Goal: Information Seeking & Learning: Check status

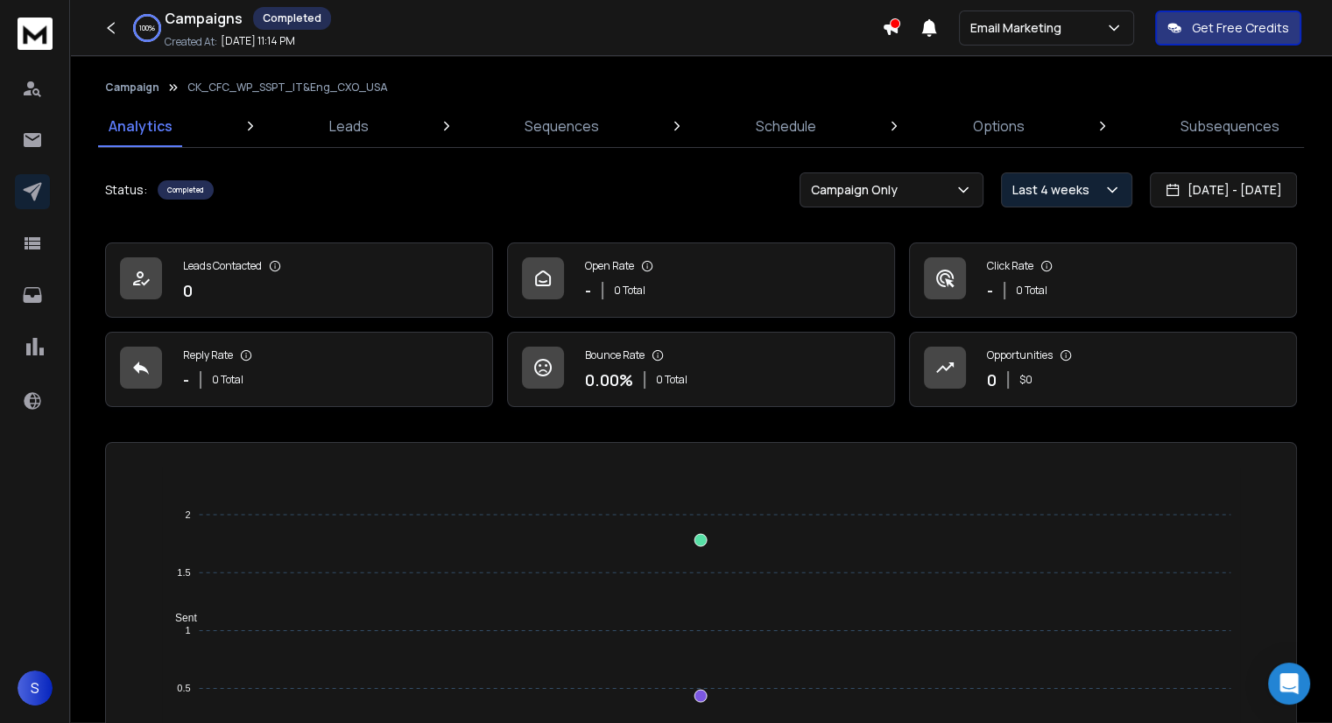
click at [1020, 187] on p "Last 4 weeks" at bounding box center [1054, 190] width 84 height 18
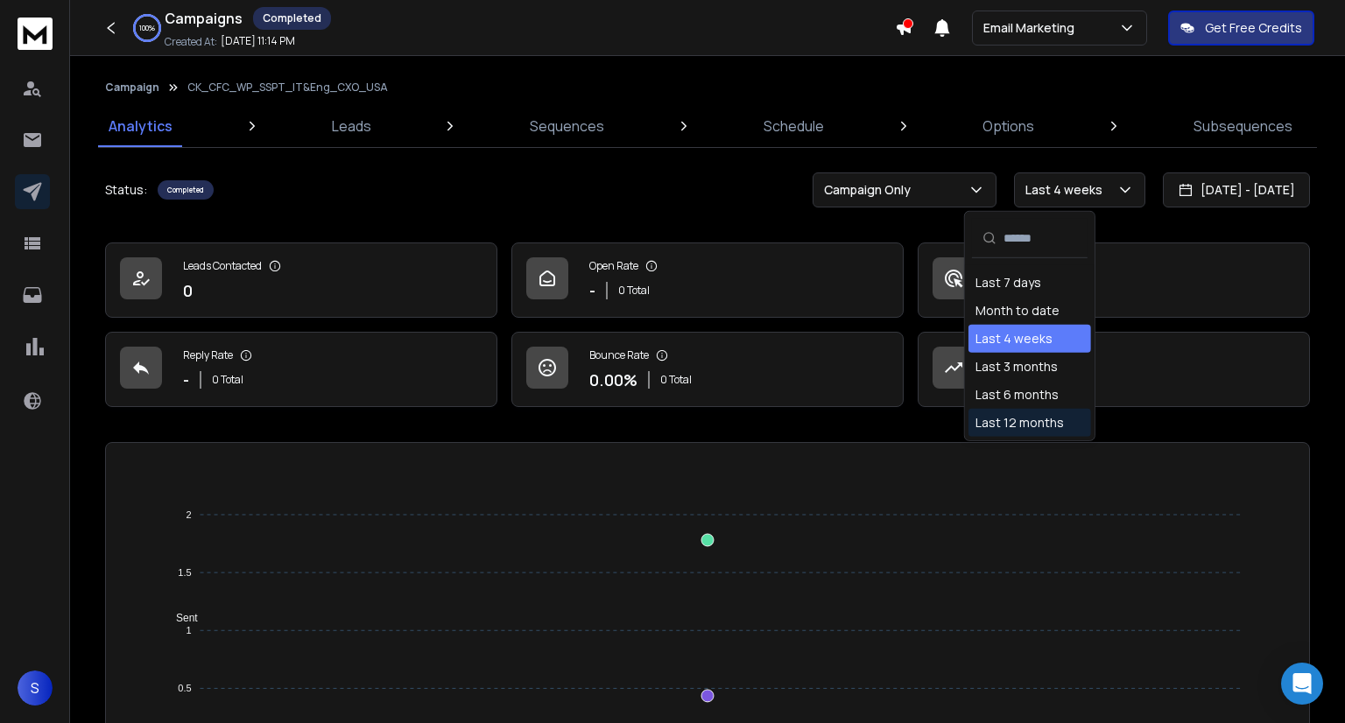
click at [998, 425] on div "Last 12 months" at bounding box center [1019, 423] width 88 height 18
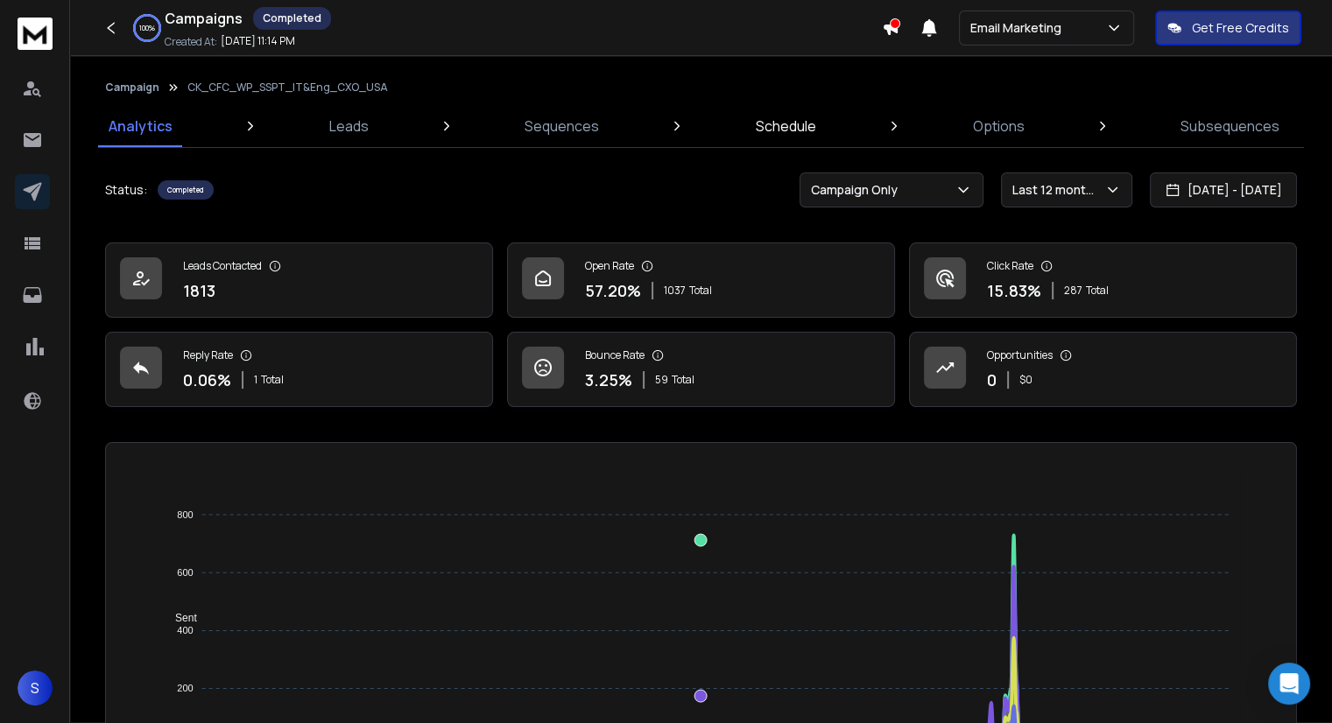
click at [788, 123] on p "Schedule" at bounding box center [786, 126] width 60 height 21
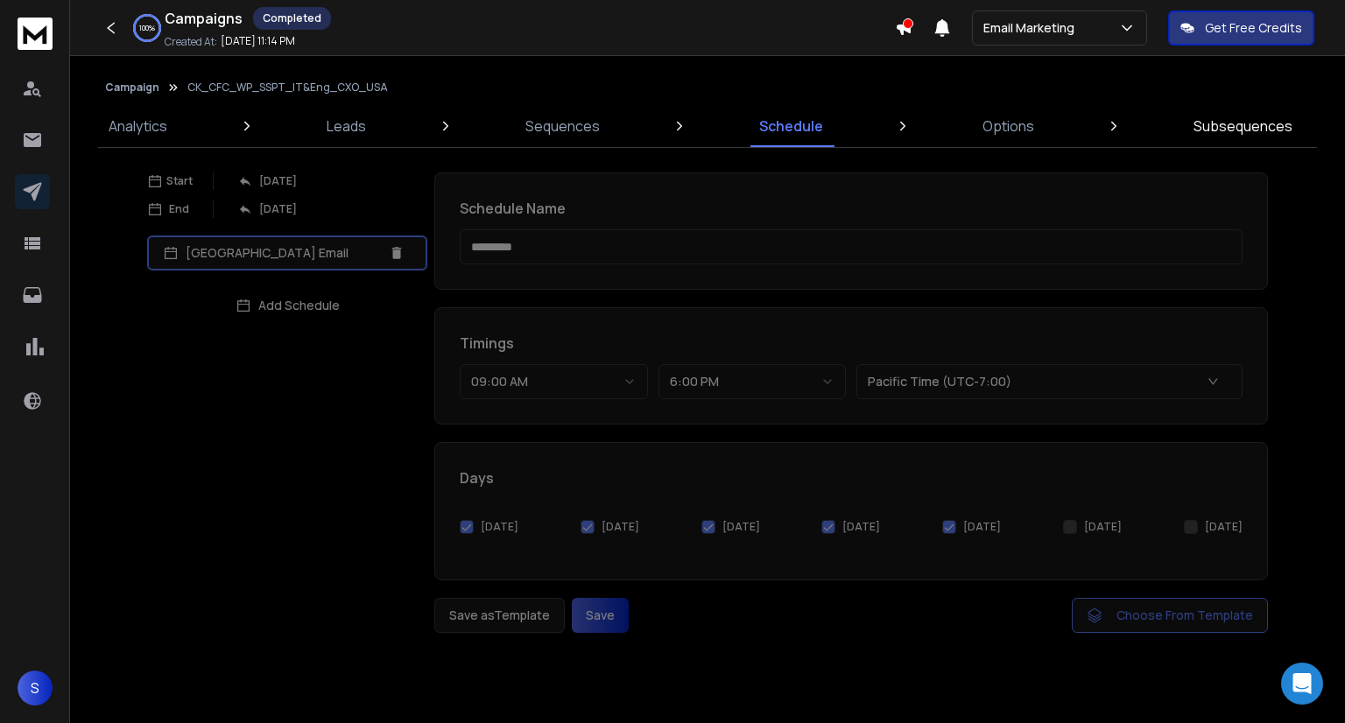
click at [1245, 113] on link "Subsequences" at bounding box center [1243, 126] width 120 height 42
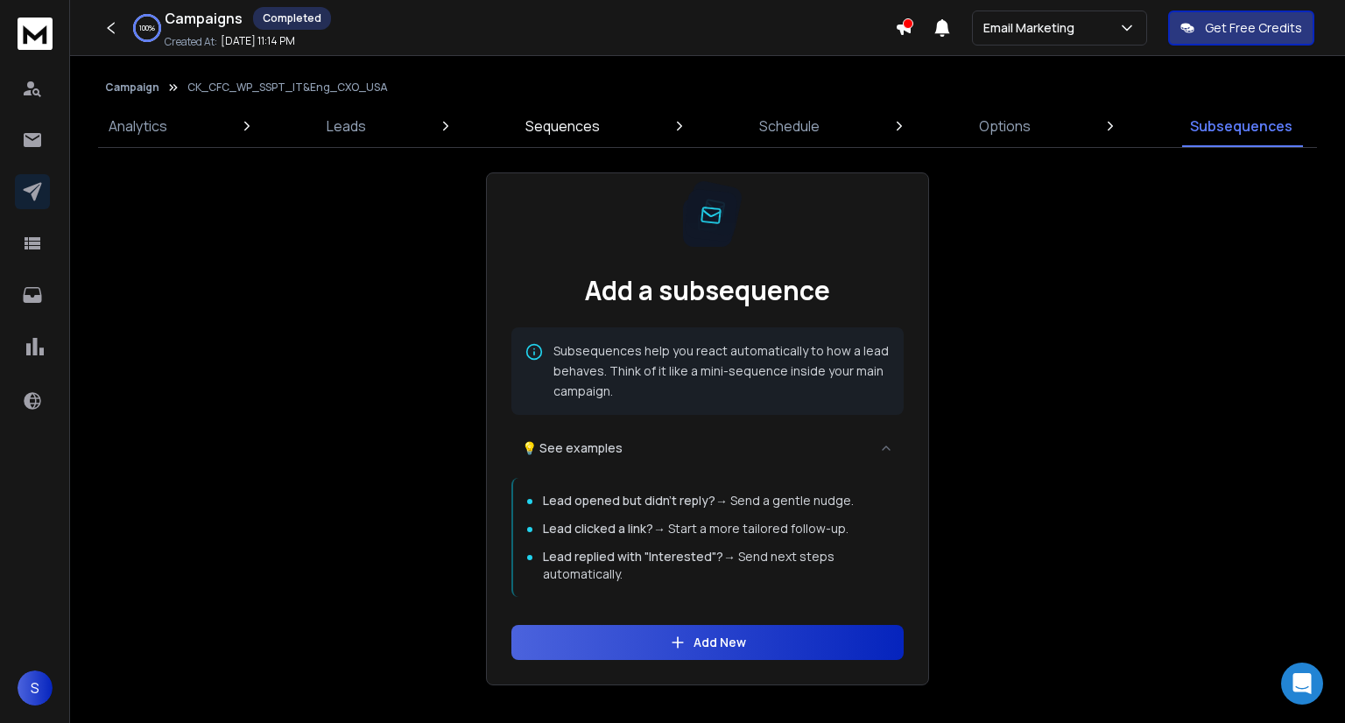
click at [591, 117] on p "Sequences" at bounding box center [562, 126] width 74 height 21
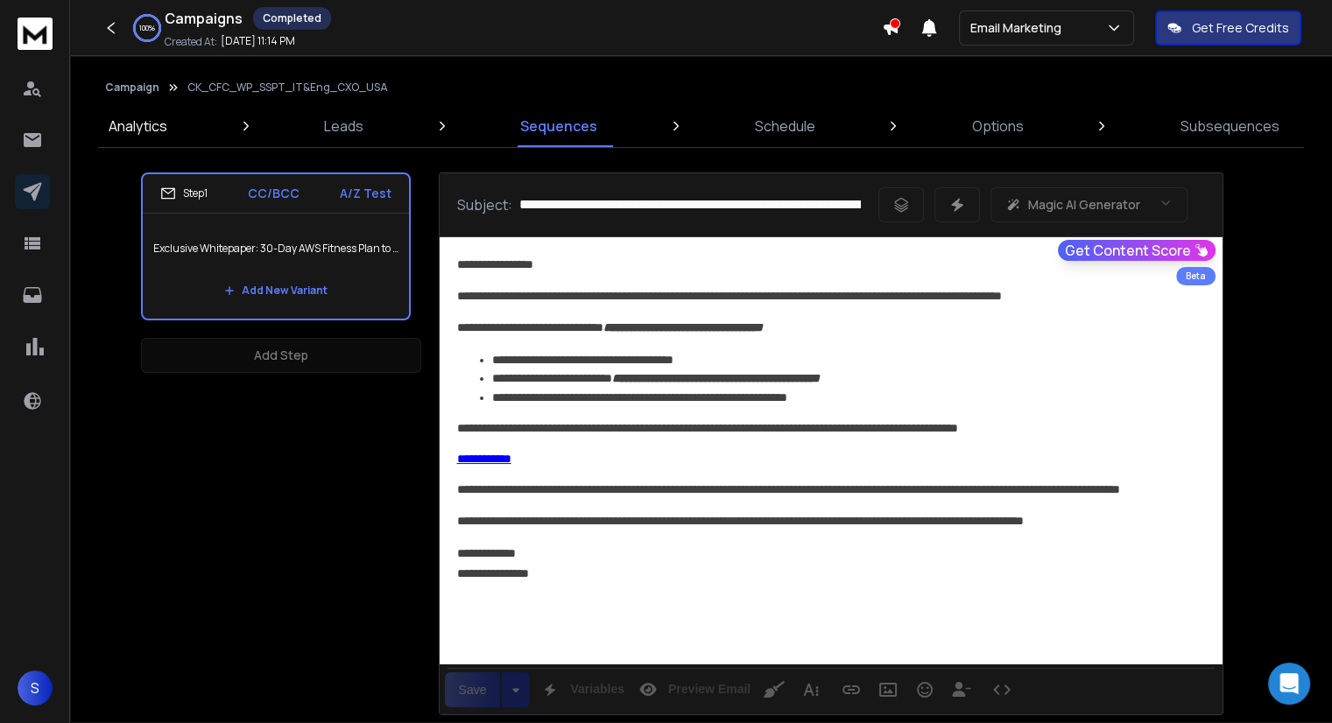
click at [139, 126] on p "Analytics" at bounding box center [138, 126] width 59 height 21
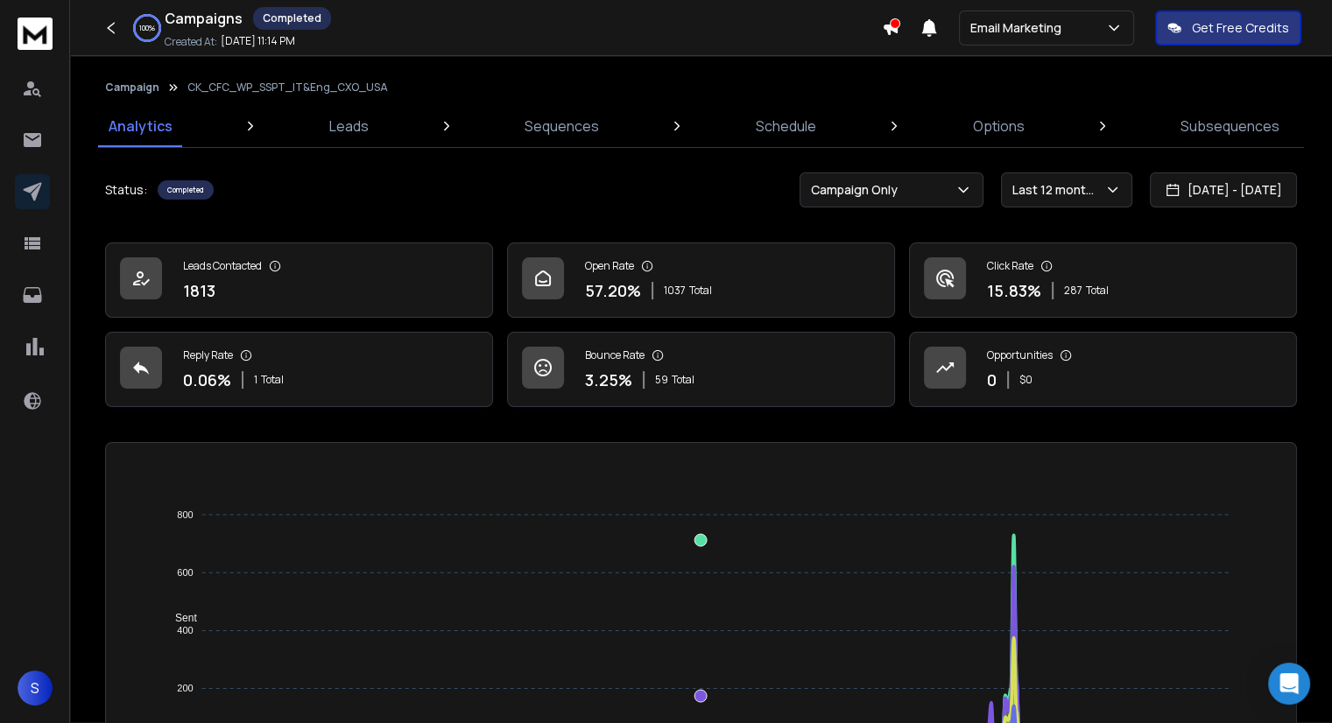
scroll to position [369, 0]
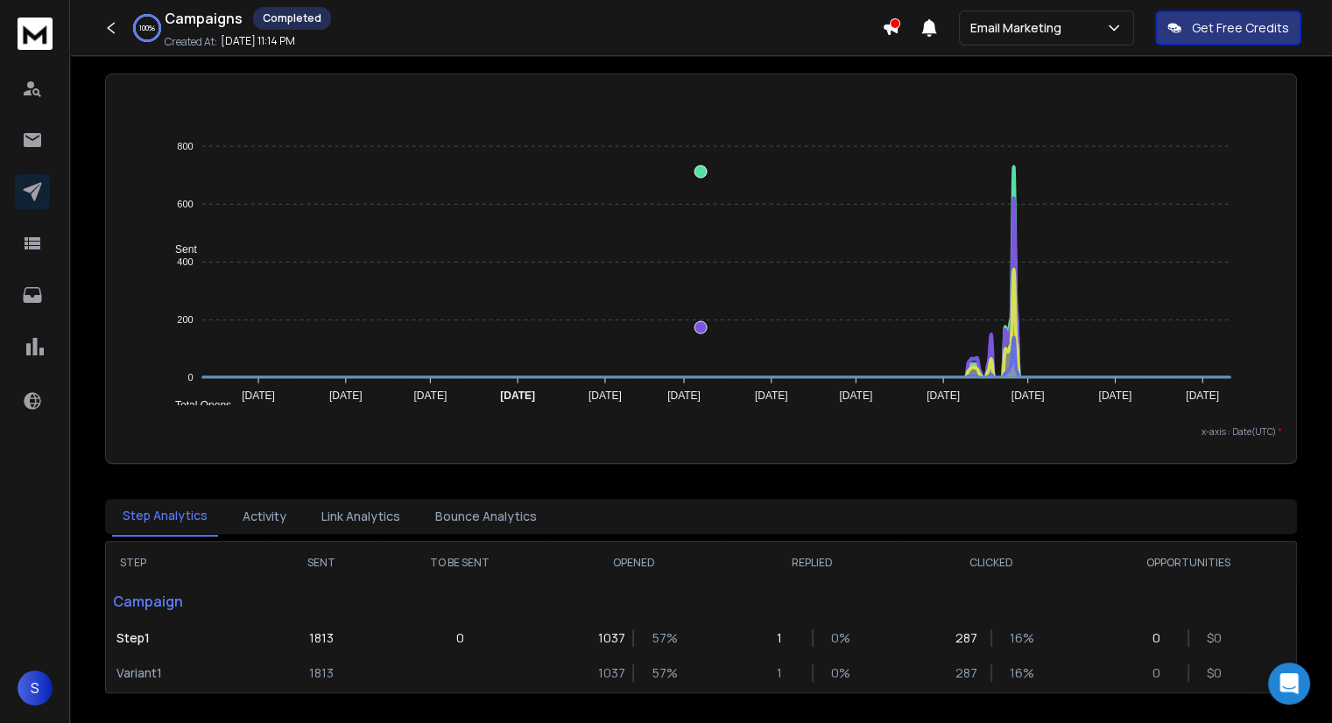
click at [812, 484] on div "Leads Contacted 1813 Open Rate 57.20 % 1037 Total Click Rate 15.83 % 287 Total …" at bounding box center [700, 287] width 1191 height 826
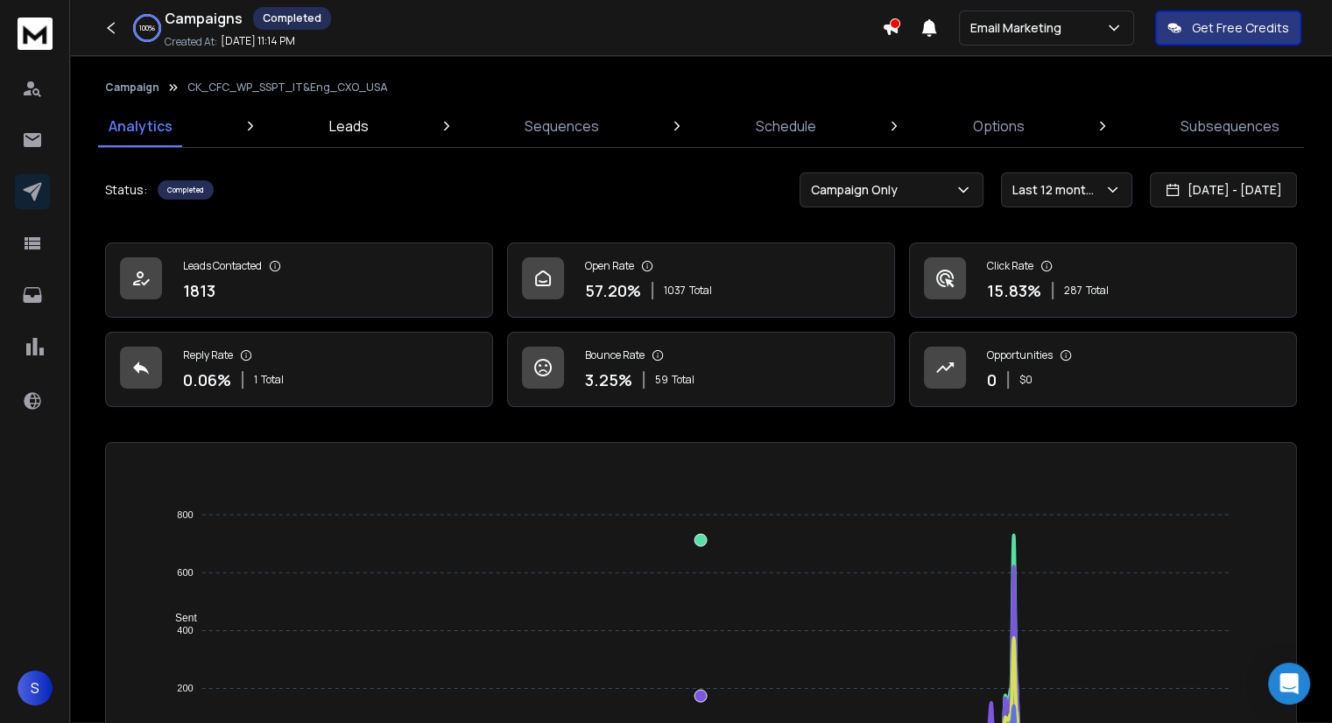
click at [351, 125] on p "Leads" at bounding box center [348, 126] width 39 height 21
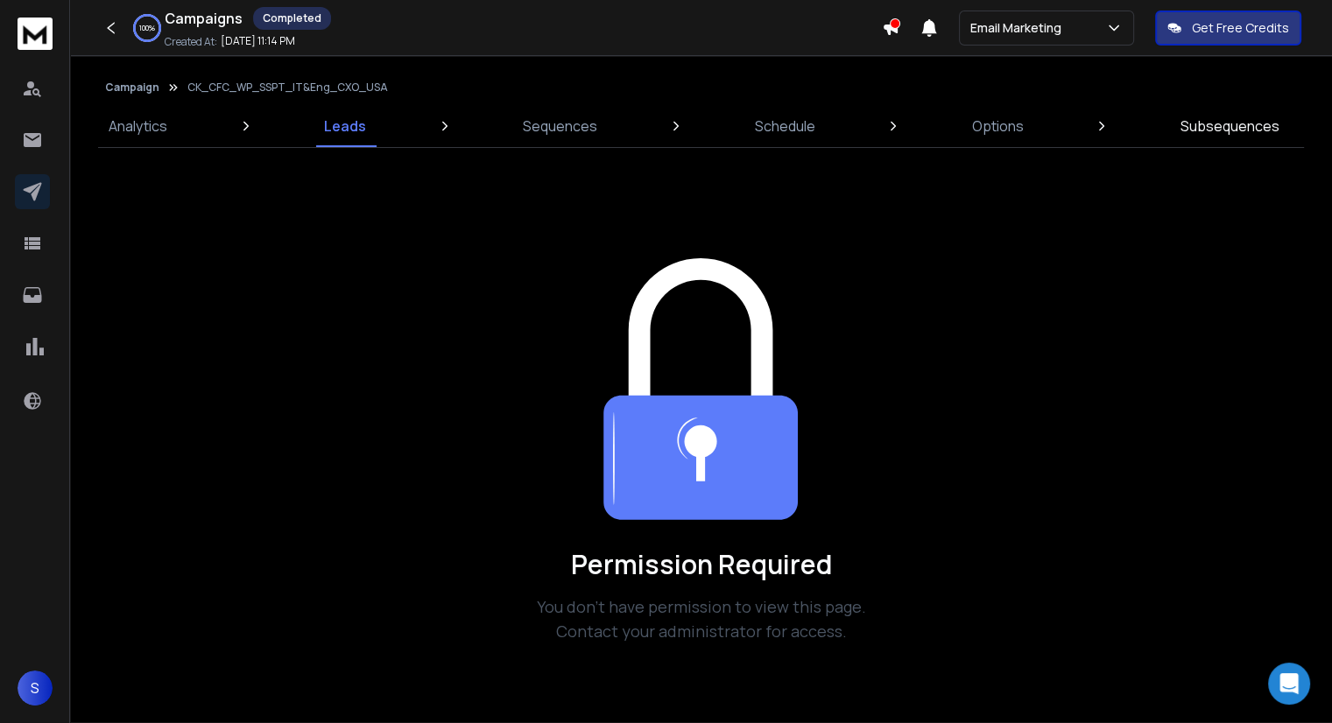
click at [1177, 116] on link "Subsequences" at bounding box center [1230, 126] width 120 height 42
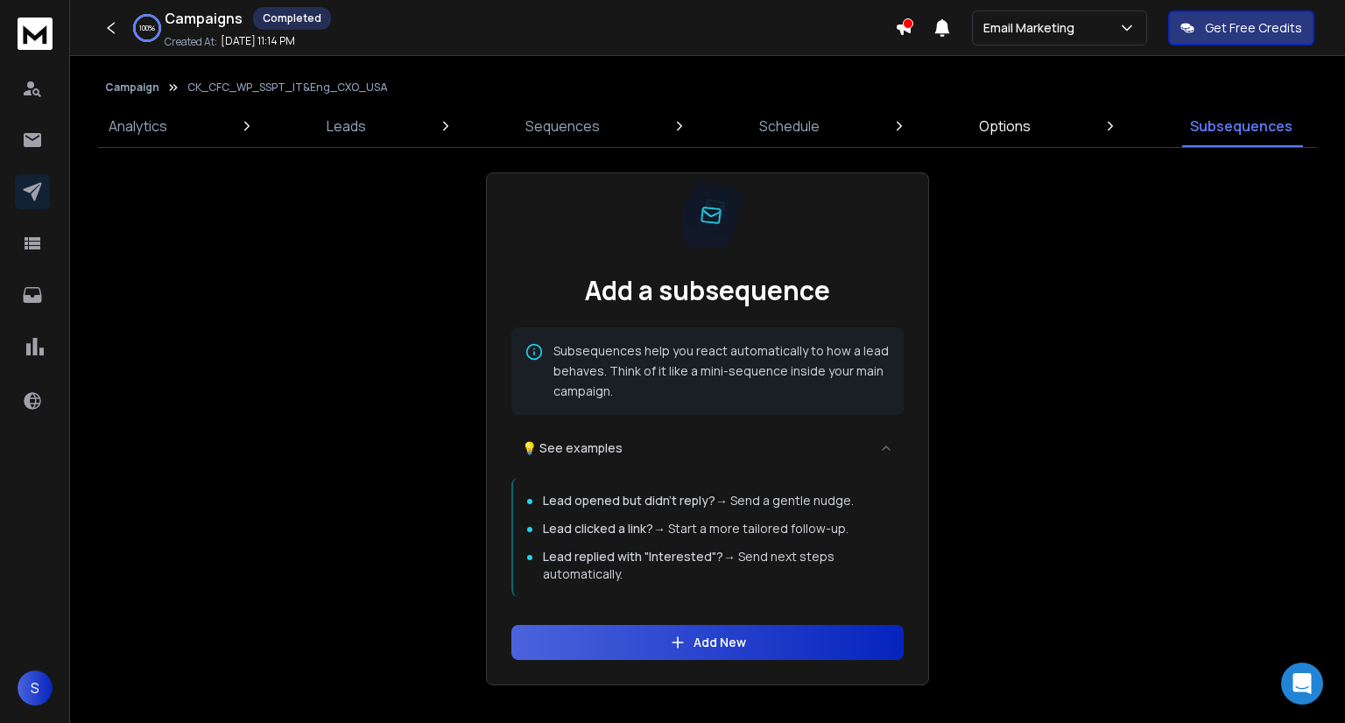
click at [974, 122] on link "Options" at bounding box center [1004, 126] width 73 height 42
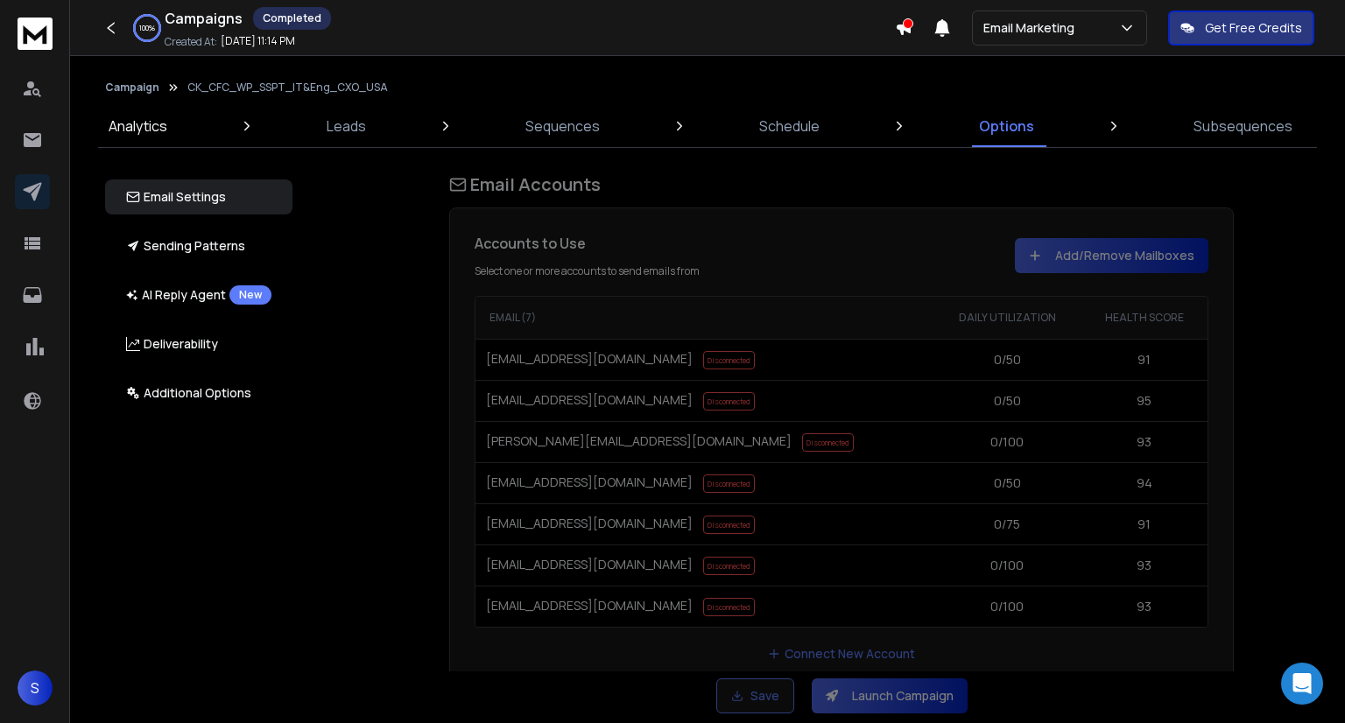
click at [154, 137] on link "Analytics" at bounding box center [138, 126] width 80 height 42
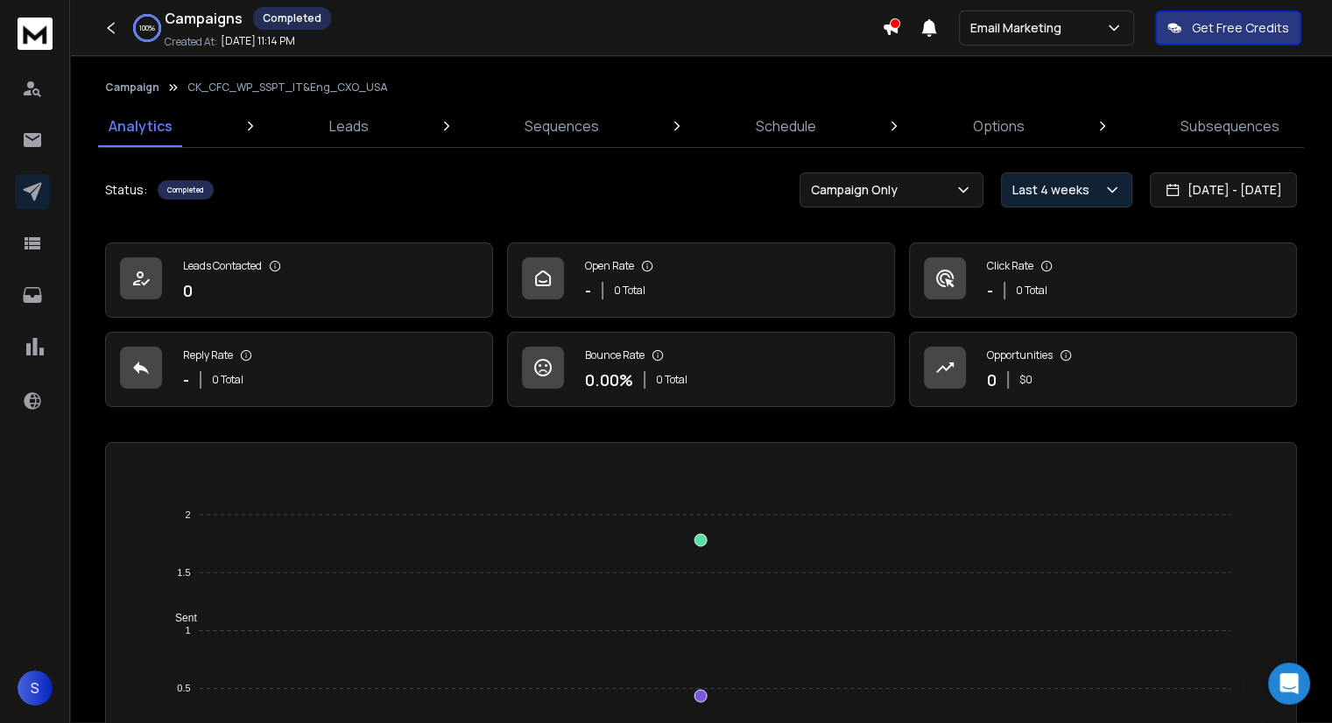
click at [1103, 191] on icon "button" at bounding box center [1112, 190] width 18 height 18
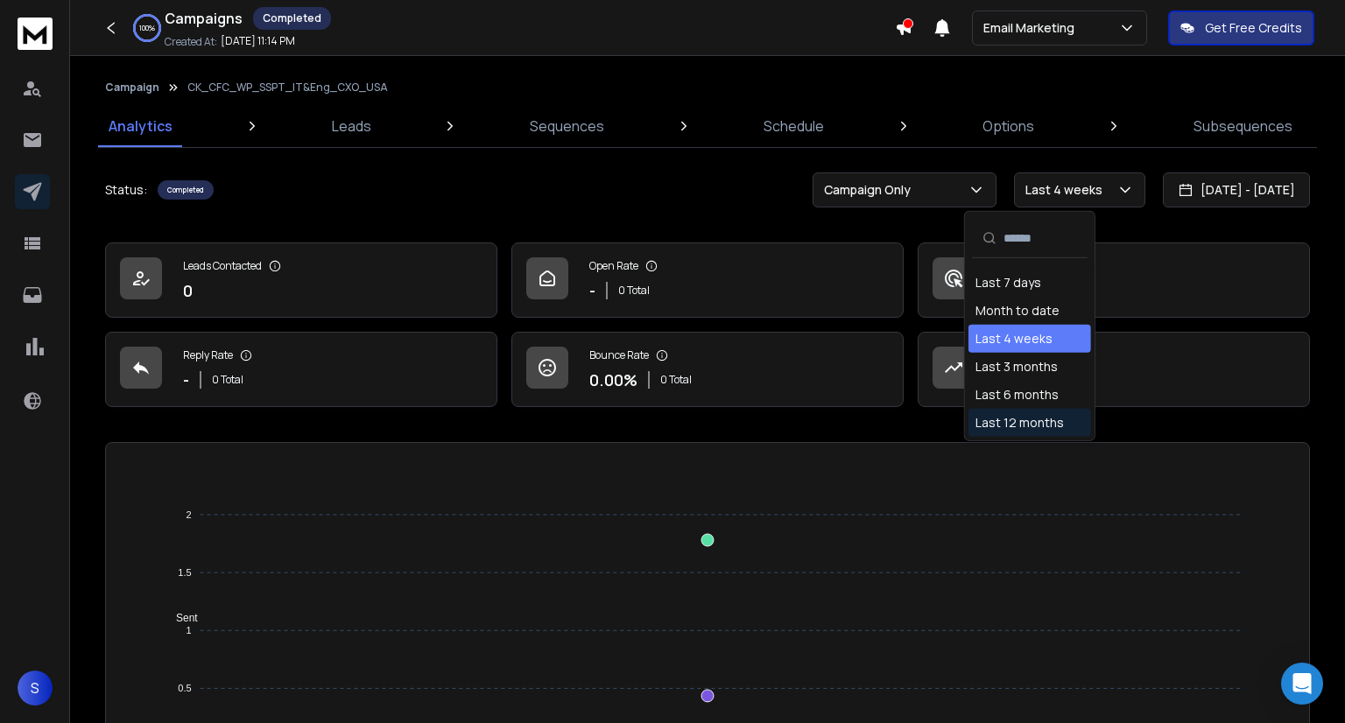
click at [1019, 425] on div "Last 12 months" at bounding box center [1019, 423] width 88 height 18
